Goal: Task Accomplishment & Management: Manage account settings

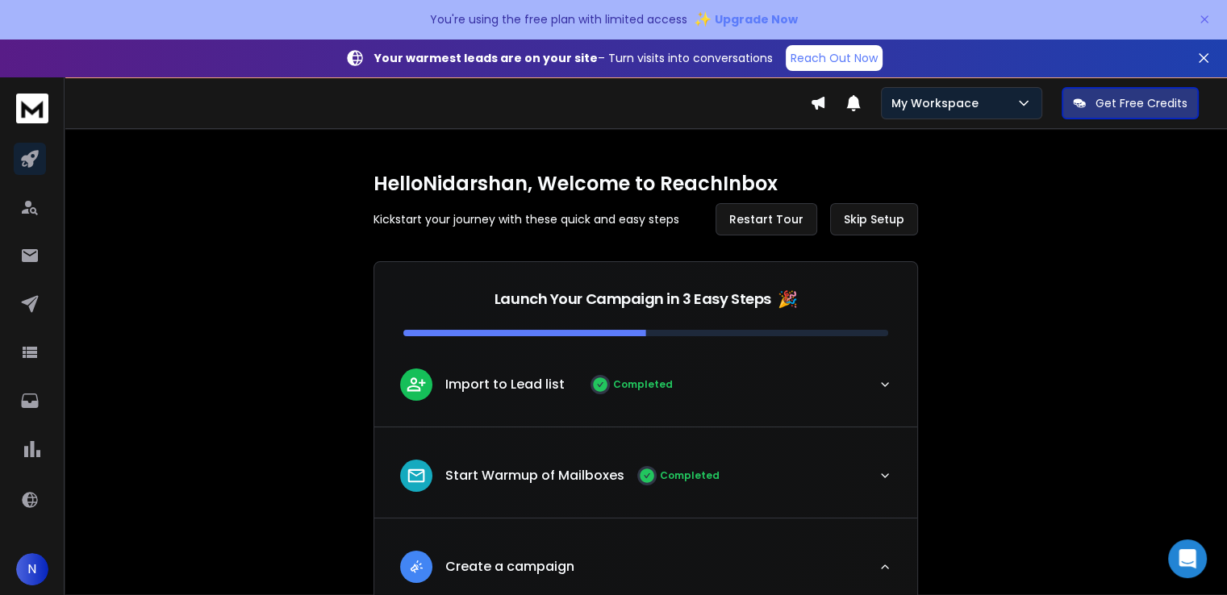
click at [953, 105] on p "My Workspace" at bounding box center [938, 103] width 94 height 16
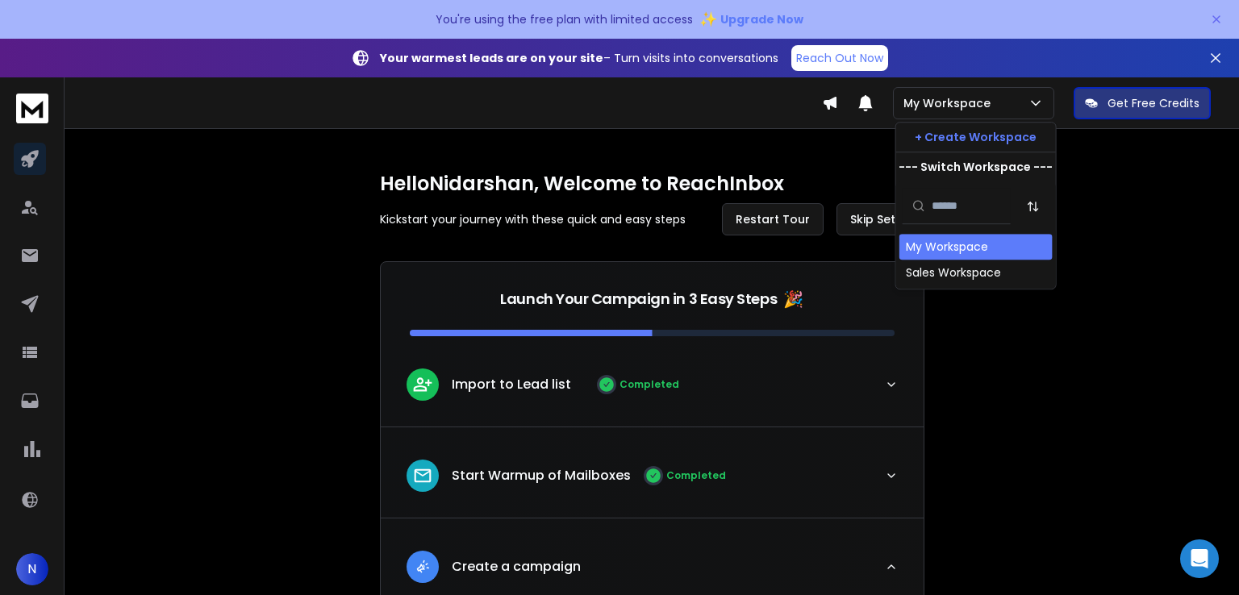
click at [946, 169] on p "--- Switch Workspace ---" at bounding box center [976, 167] width 154 height 16
click at [944, 162] on p "--- Switch Workspace ---" at bounding box center [976, 167] width 154 height 16
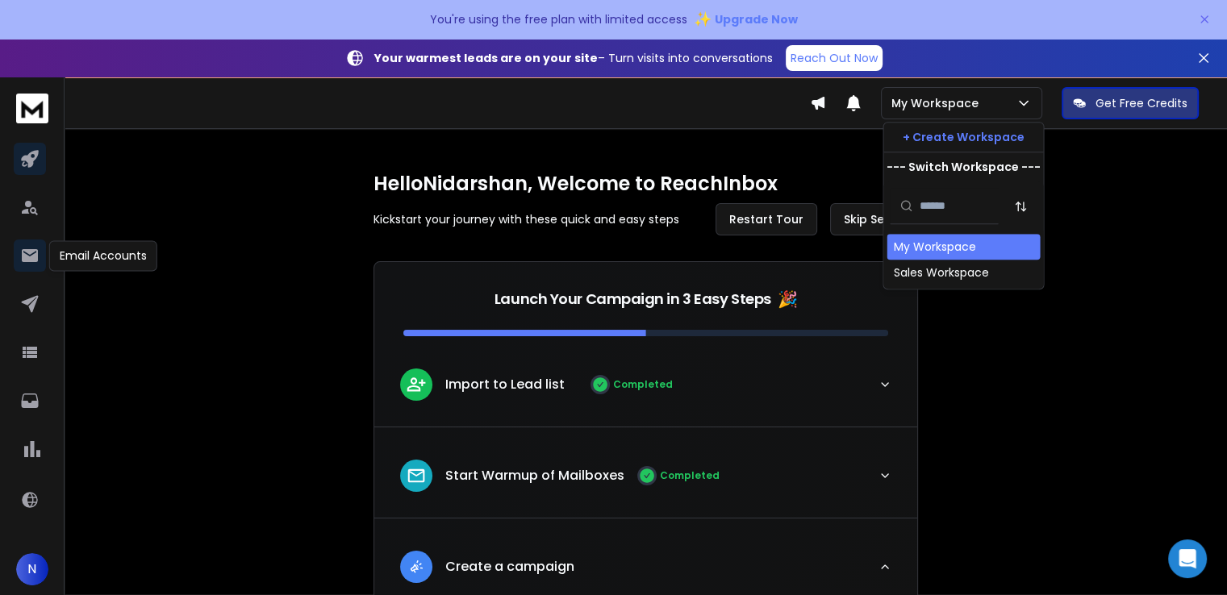
click at [31, 263] on icon at bounding box center [29, 255] width 19 height 19
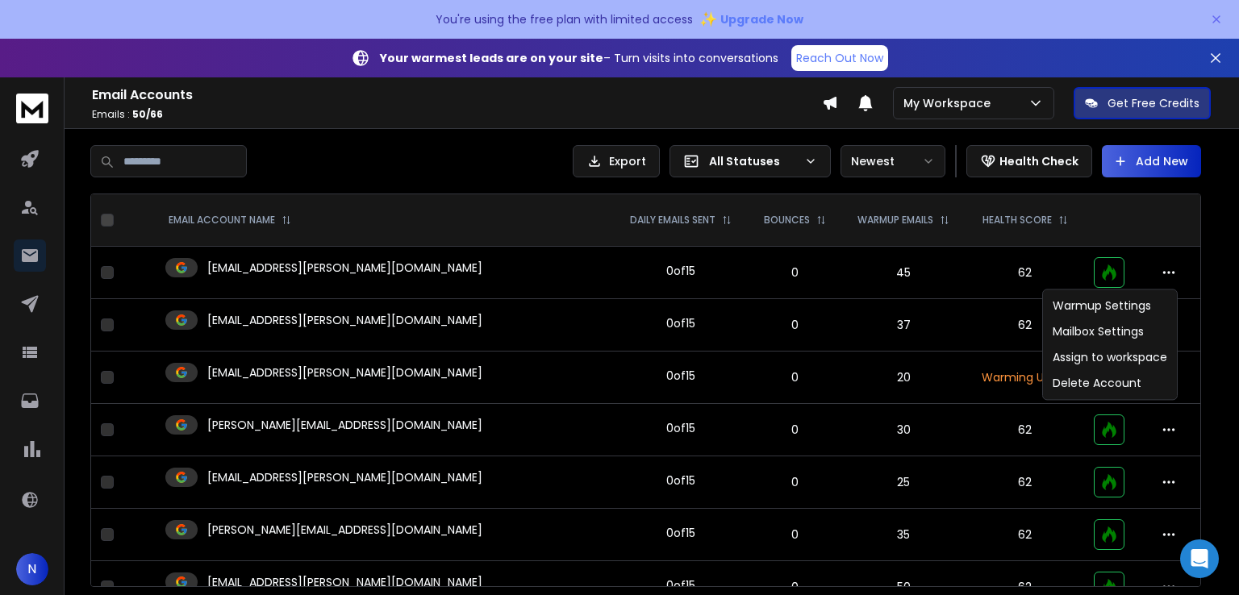
click at [1162, 269] on icon at bounding box center [1169, 272] width 15 height 15
click at [1104, 367] on div "Assign to workspace" at bounding box center [1109, 357] width 127 height 26
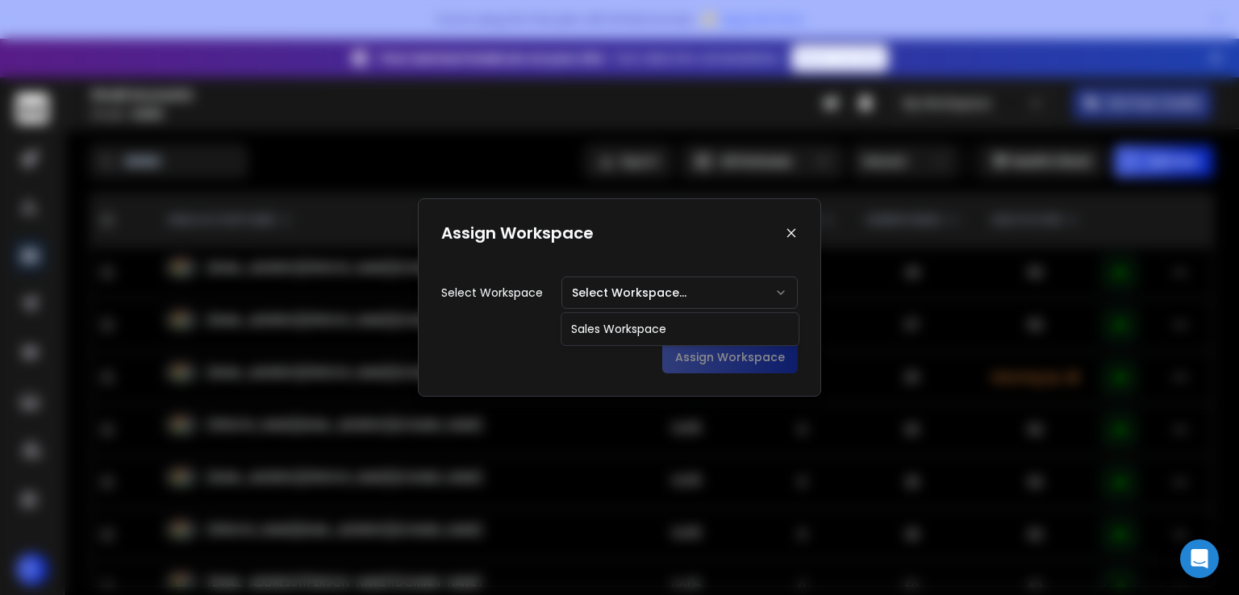
click at [642, 289] on button "Select Workspace..." at bounding box center [680, 293] width 236 height 32
click at [661, 290] on button "Select Workspace..." at bounding box center [680, 293] width 236 height 32
click at [742, 297] on button "Select Workspace..." at bounding box center [680, 293] width 236 height 32
click at [722, 287] on button "Select Workspace..." at bounding box center [680, 293] width 236 height 32
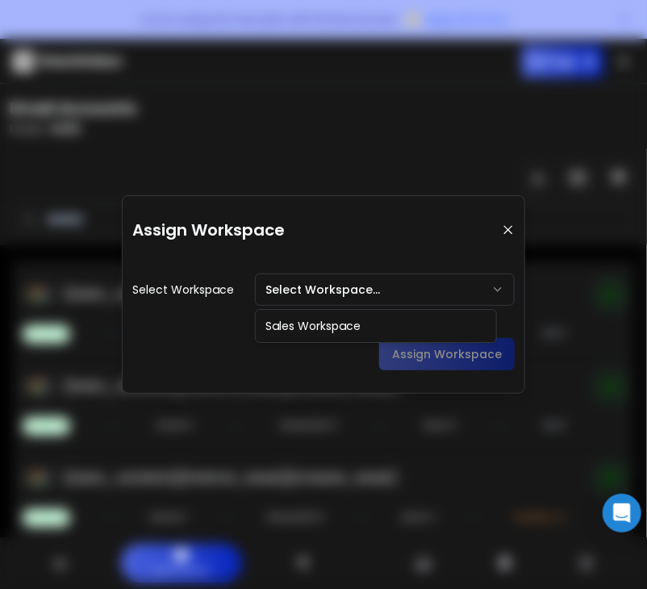
click at [371, 299] on button "Select Workspace..." at bounding box center [385, 289] width 260 height 32
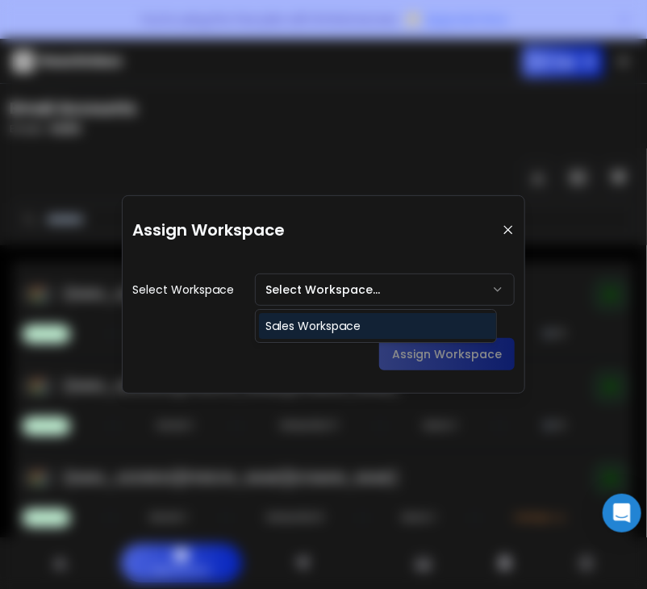
scroll to position [0, 3]
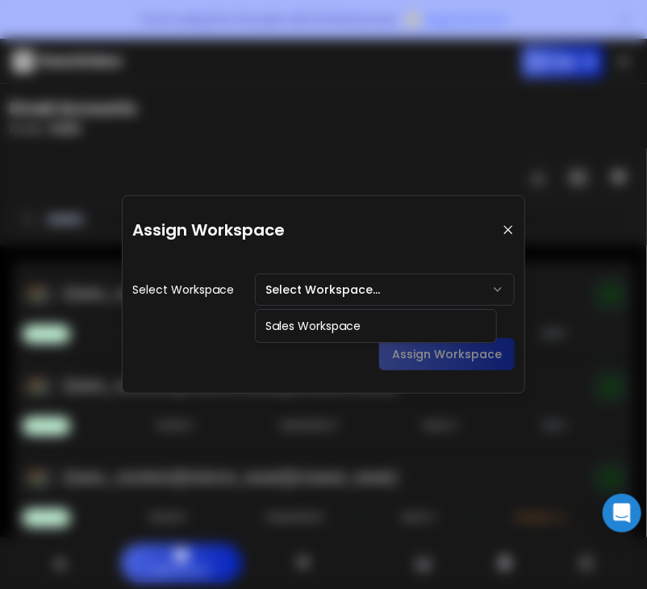
click at [465, 286] on button "Select Workspace..." at bounding box center [385, 289] width 260 height 32
click at [432, 290] on button "Select Workspace..." at bounding box center [385, 289] width 260 height 32
click at [442, 285] on button "Select Workspace..." at bounding box center [385, 289] width 260 height 32
click at [461, 288] on button "Select Workspace..." at bounding box center [385, 289] width 260 height 32
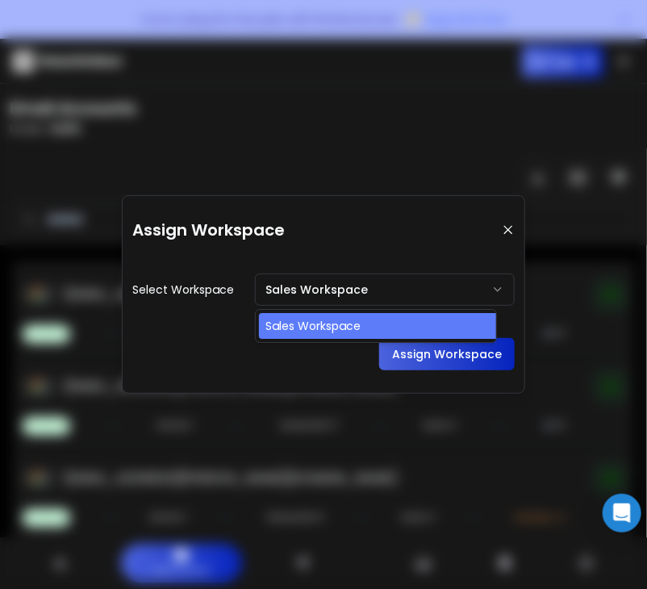
click at [447, 290] on button "Sales Workspace" at bounding box center [385, 289] width 260 height 32
click at [356, 284] on button "Sales Workspace" at bounding box center [385, 289] width 260 height 32
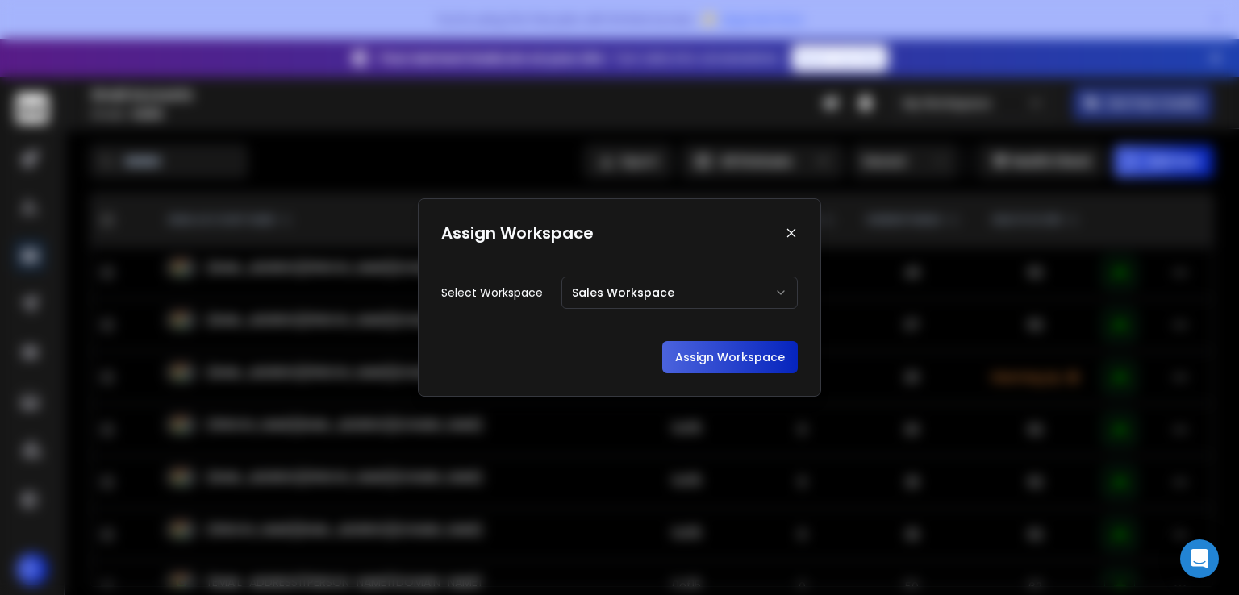
click at [793, 227] on icon at bounding box center [791, 233] width 13 height 13
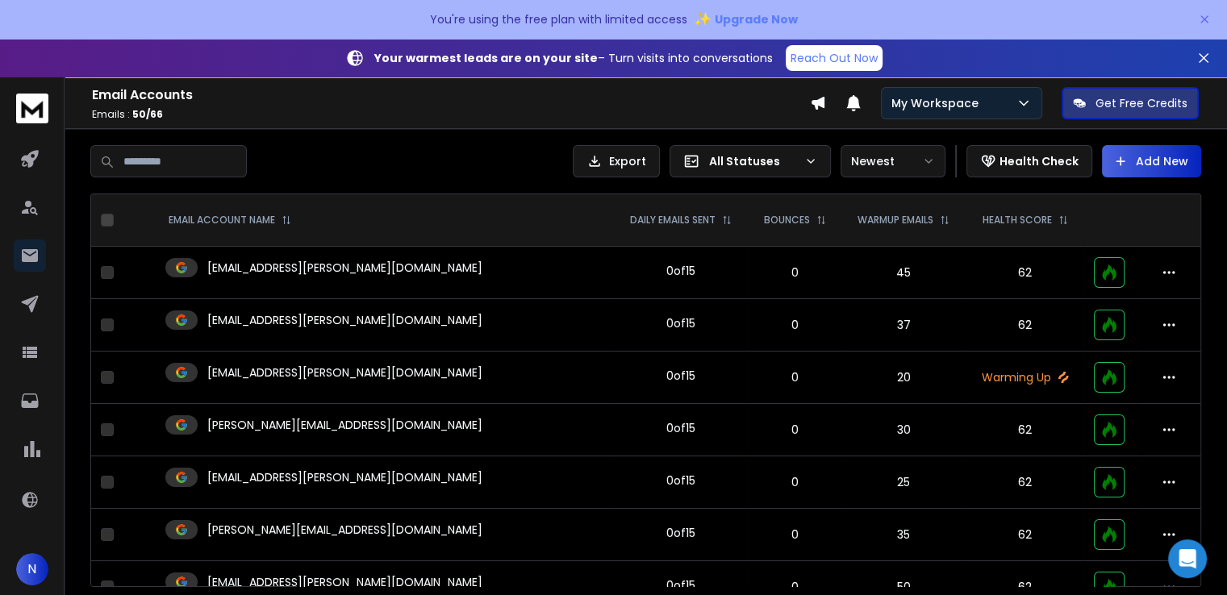
click at [938, 114] on button "My Workspace" at bounding box center [961, 103] width 161 height 32
